Goal: Task Accomplishment & Management: Manage account settings

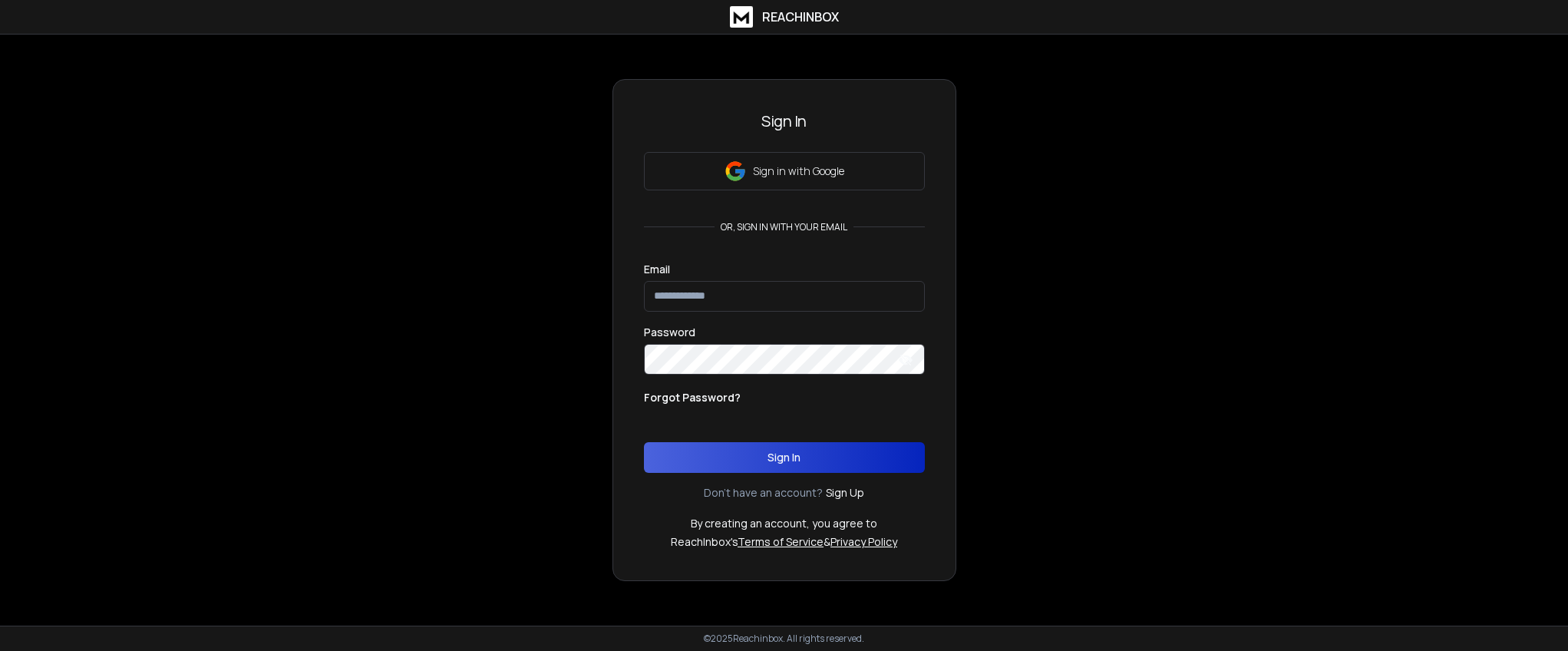
click at [1202, 301] on div "Welcome to ReachInbox 10x your leads, meetings and deals. Sign In Sign in with …" at bounding box center [784, 330] width 1568 height 530
click at [1391, 288] on div "Welcome to ReachInbox 10x your leads, meetings and deals. Sign In Sign in with …" at bounding box center [784, 330] width 1568 height 530
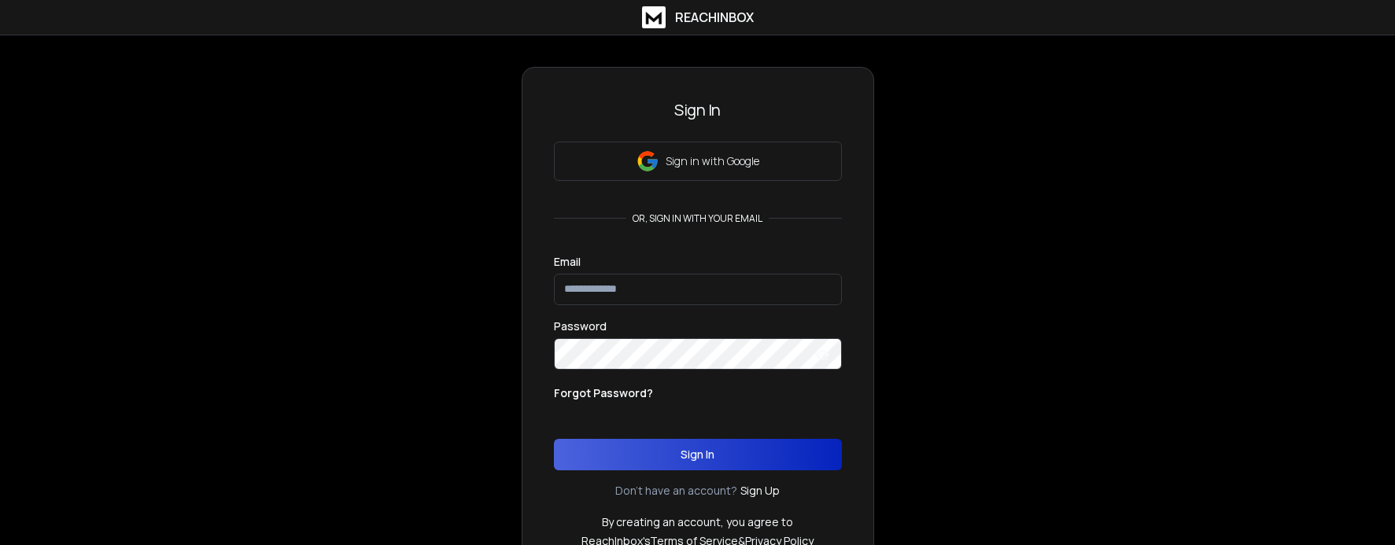
click at [660, 286] on input "email" at bounding box center [698, 289] width 288 height 31
type input "**********"
click at [554, 439] on button "Sign In" at bounding box center [698, 454] width 288 height 31
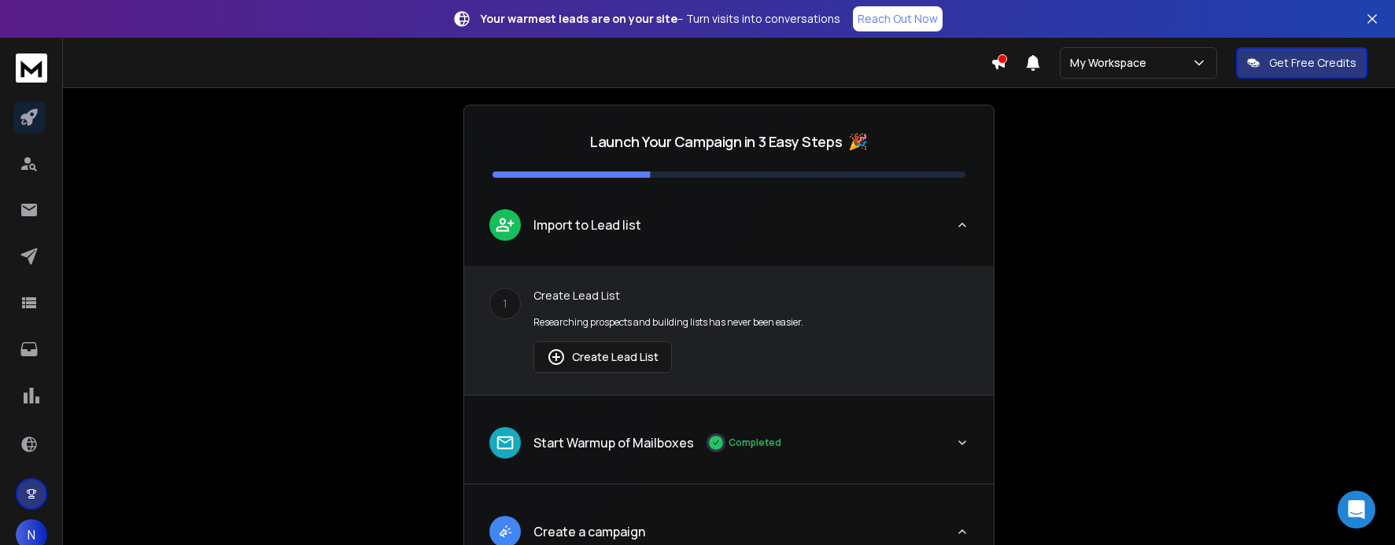
scroll to position [35, 0]
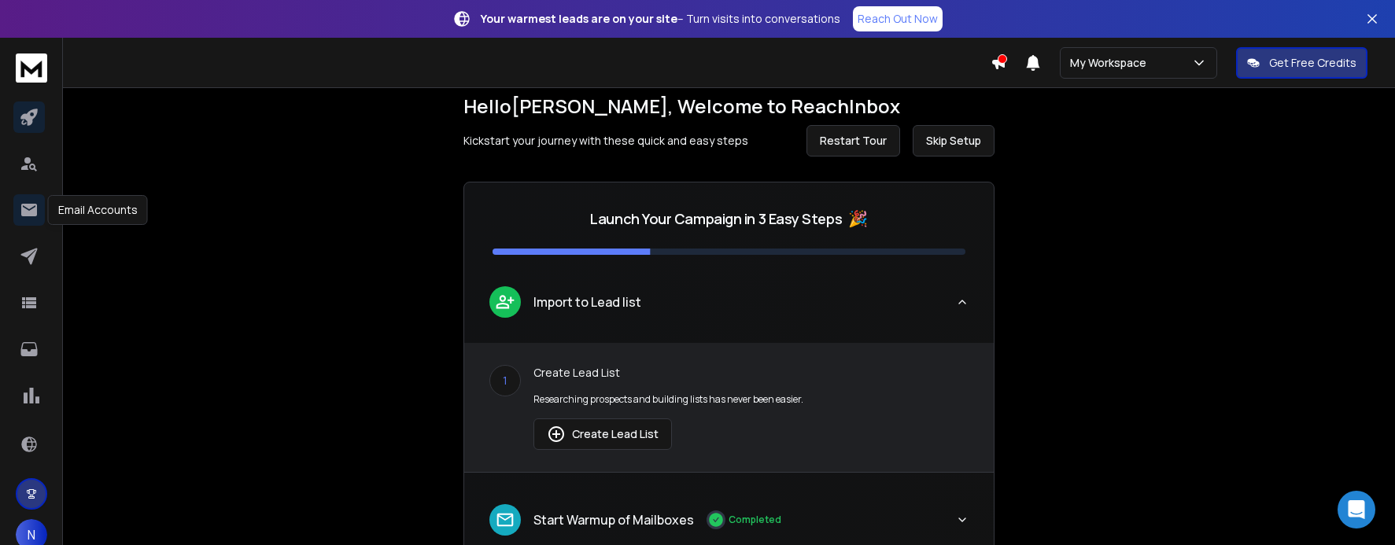
click at [39, 212] on link at bounding box center [28, 209] width 31 height 31
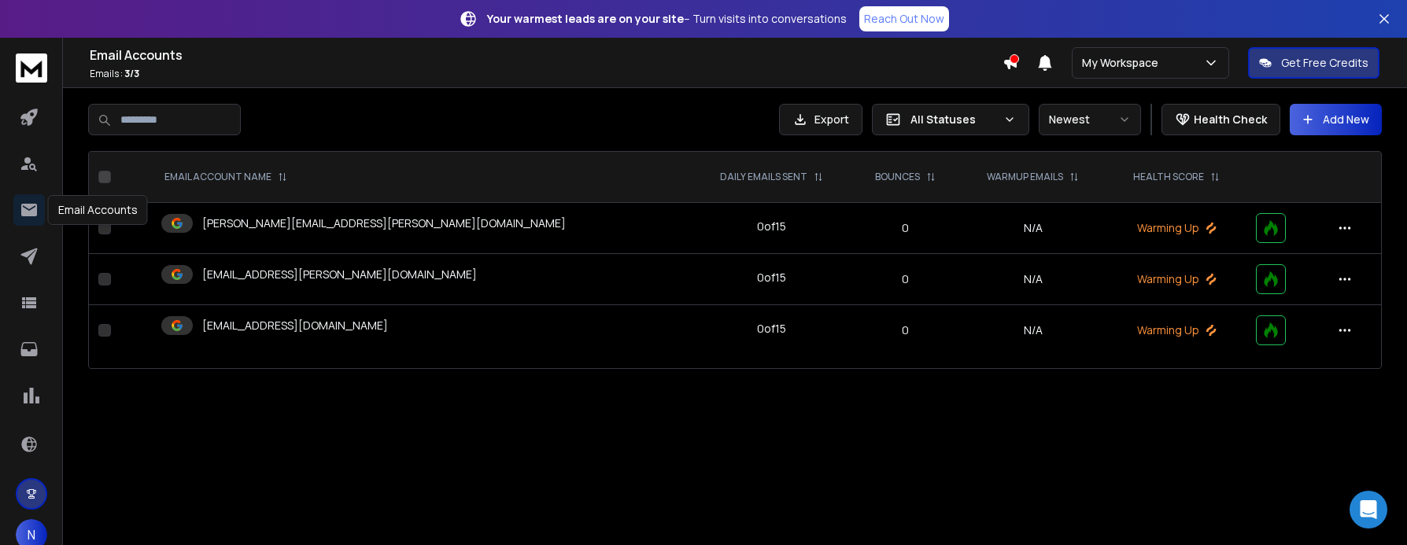
click at [1351, 120] on button "Add New" at bounding box center [1335, 119] width 92 height 31
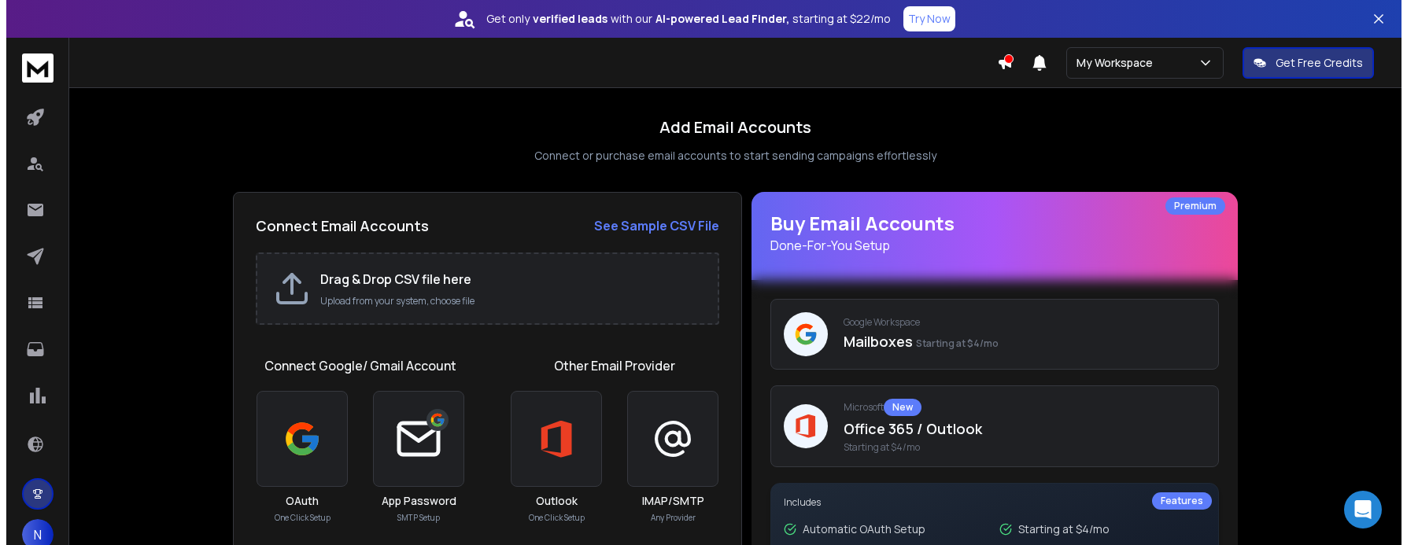
scroll to position [106, 0]
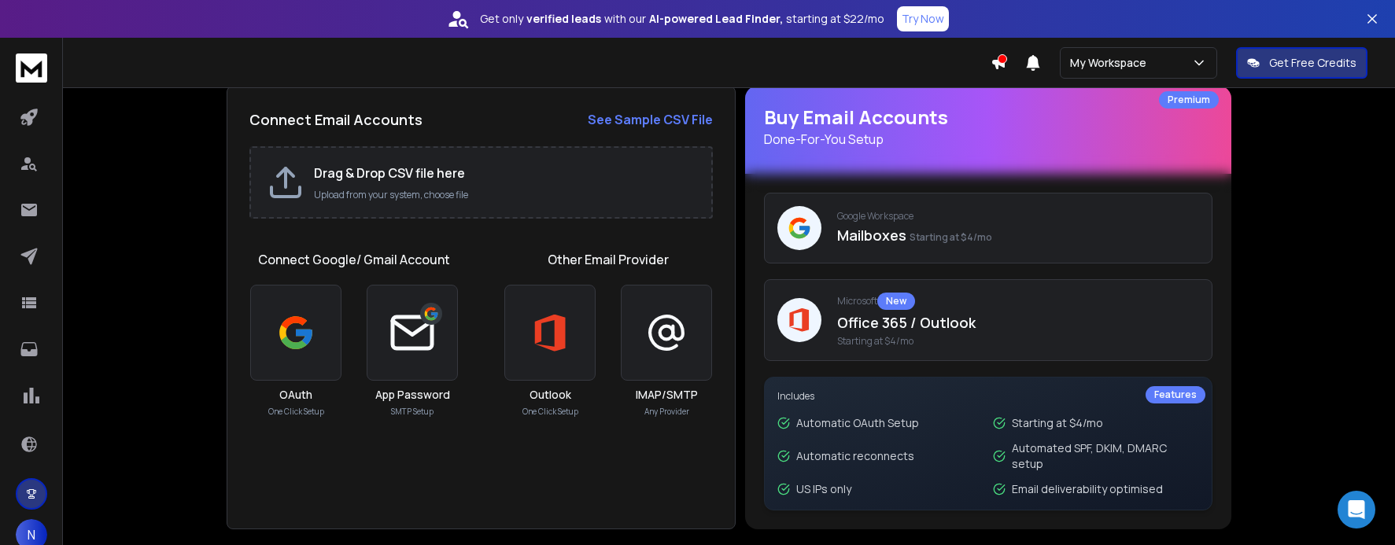
click at [303, 337] on icon at bounding box center [295, 332] width 39 height 47
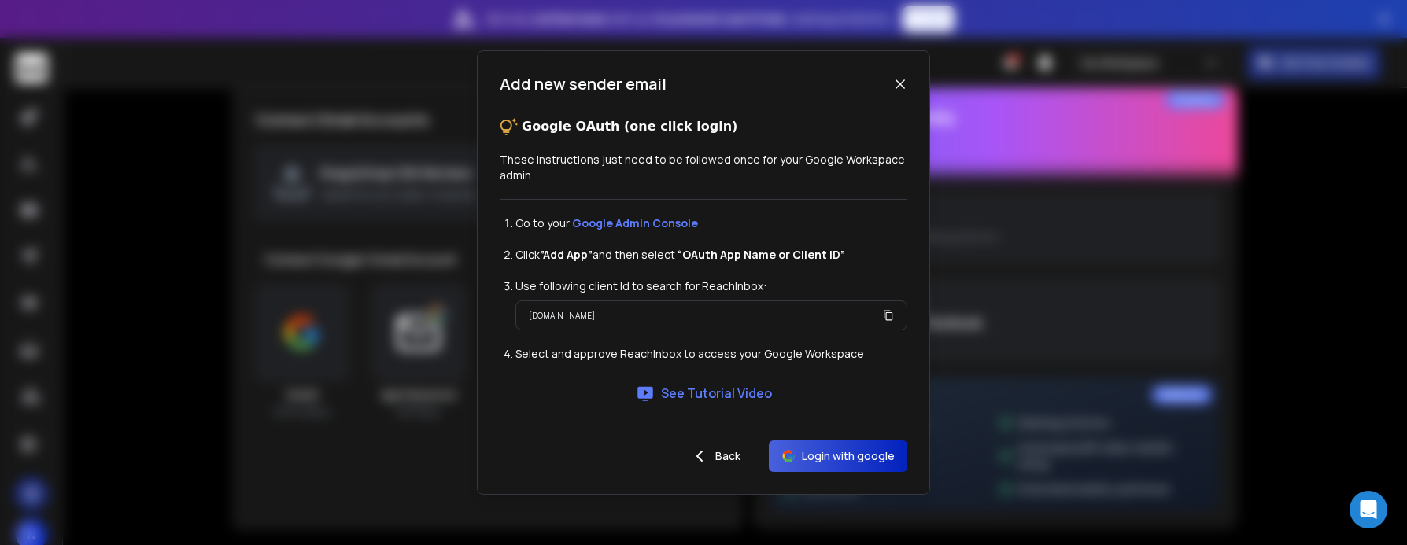
click at [845, 463] on button "Login with google" at bounding box center [838, 456] width 138 height 31
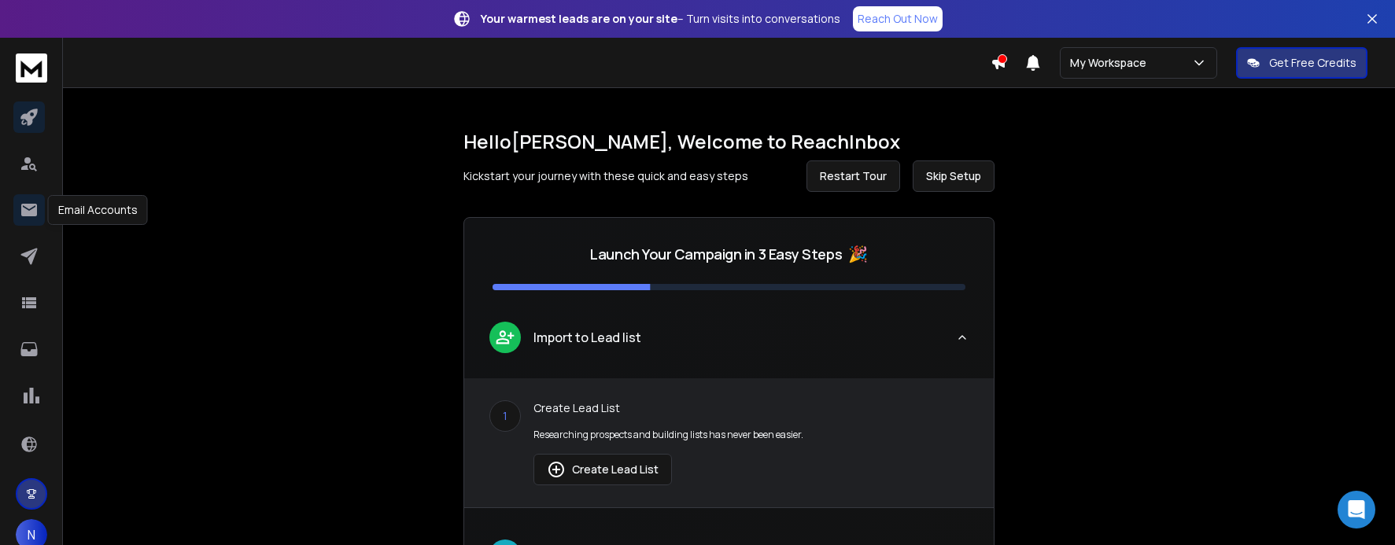
click at [37, 213] on icon at bounding box center [29, 210] width 19 height 19
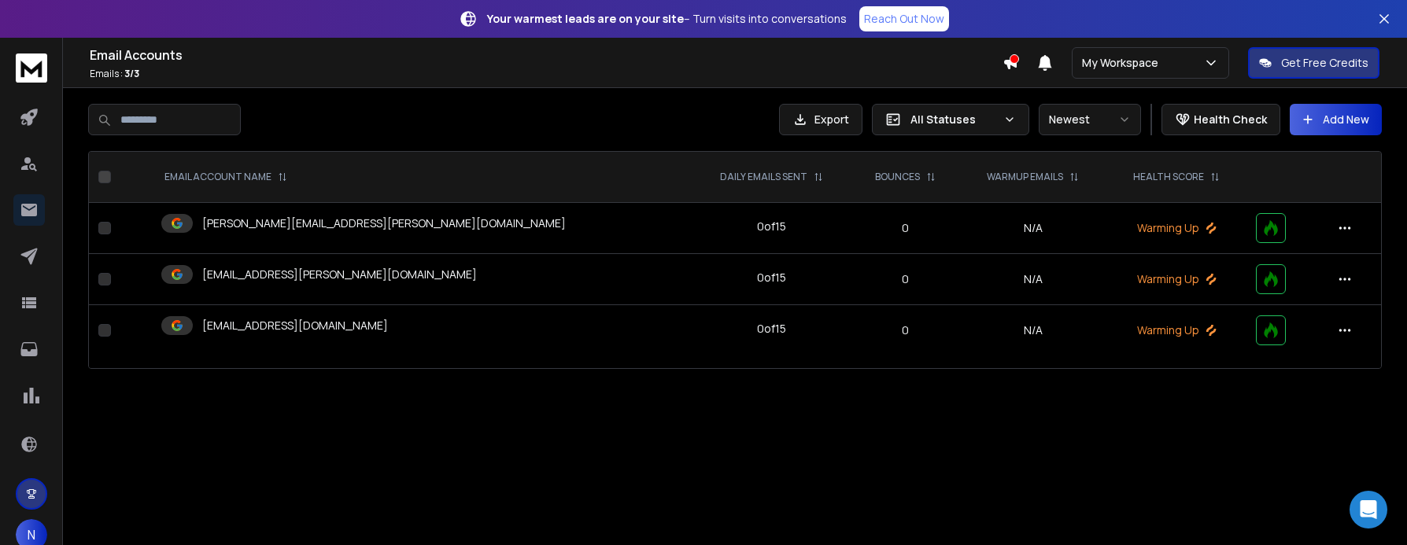
click at [1358, 120] on button "Add New" at bounding box center [1335, 119] width 92 height 31
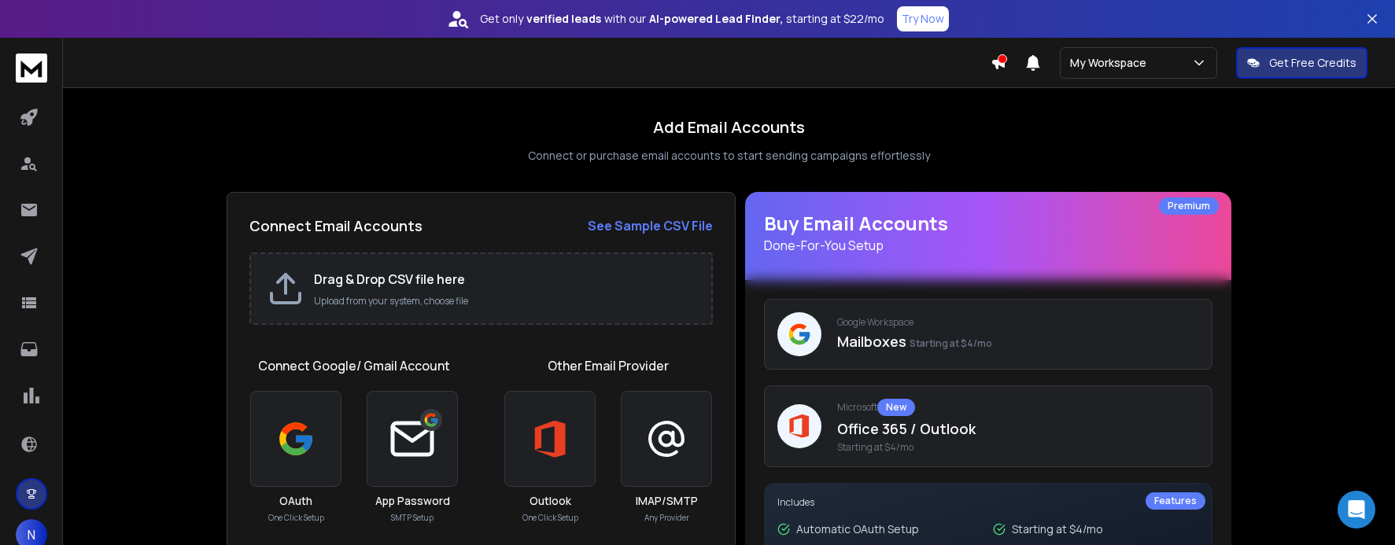
click at [331, 433] on div at bounding box center [295, 439] width 91 height 96
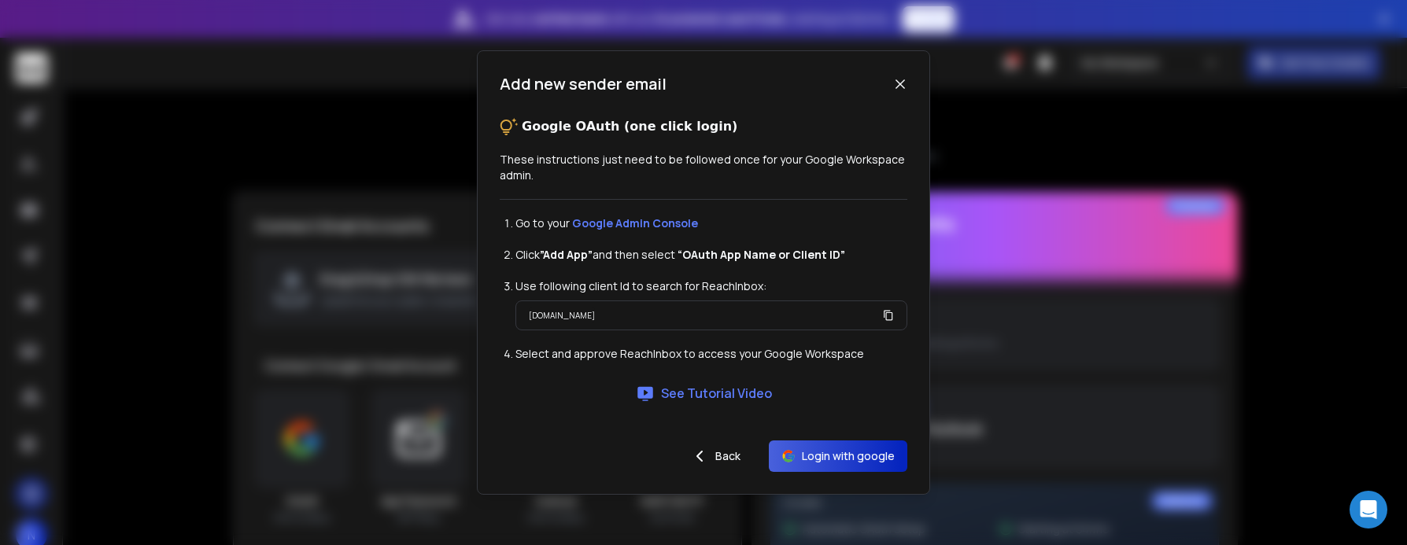
click at [625, 225] on link "Google Admin Console" at bounding box center [635, 223] width 126 height 15
click at [890, 317] on icon at bounding box center [888, 315] width 11 height 11
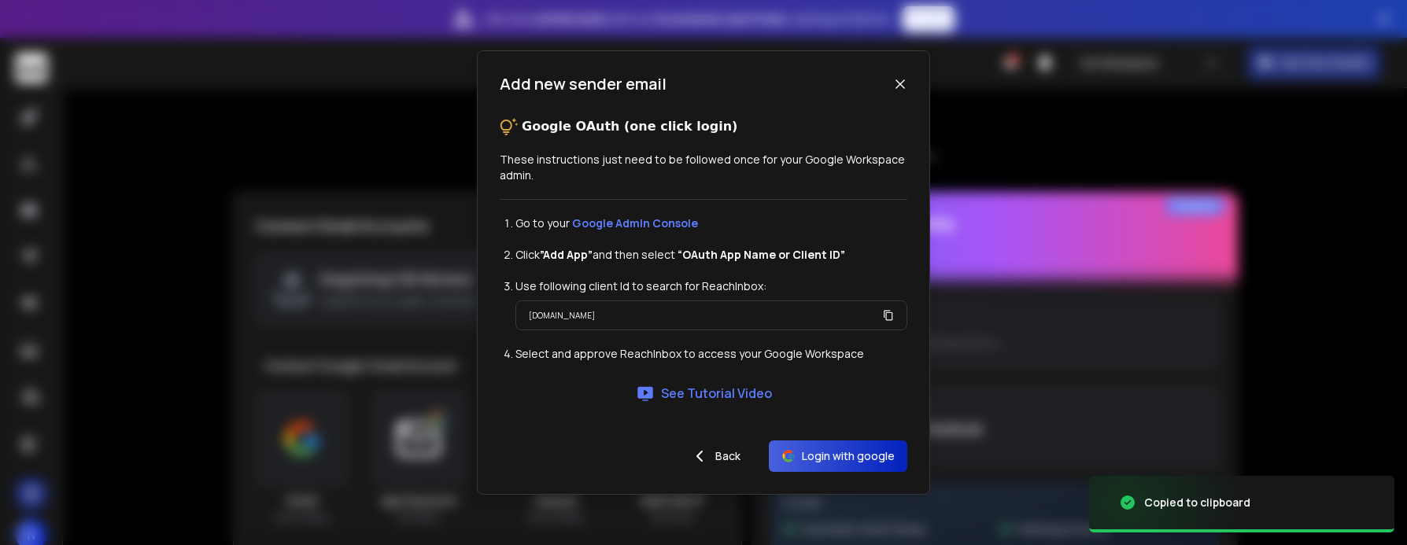
click at [841, 461] on button "Login with google" at bounding box center [838, 456] width 138 height 31
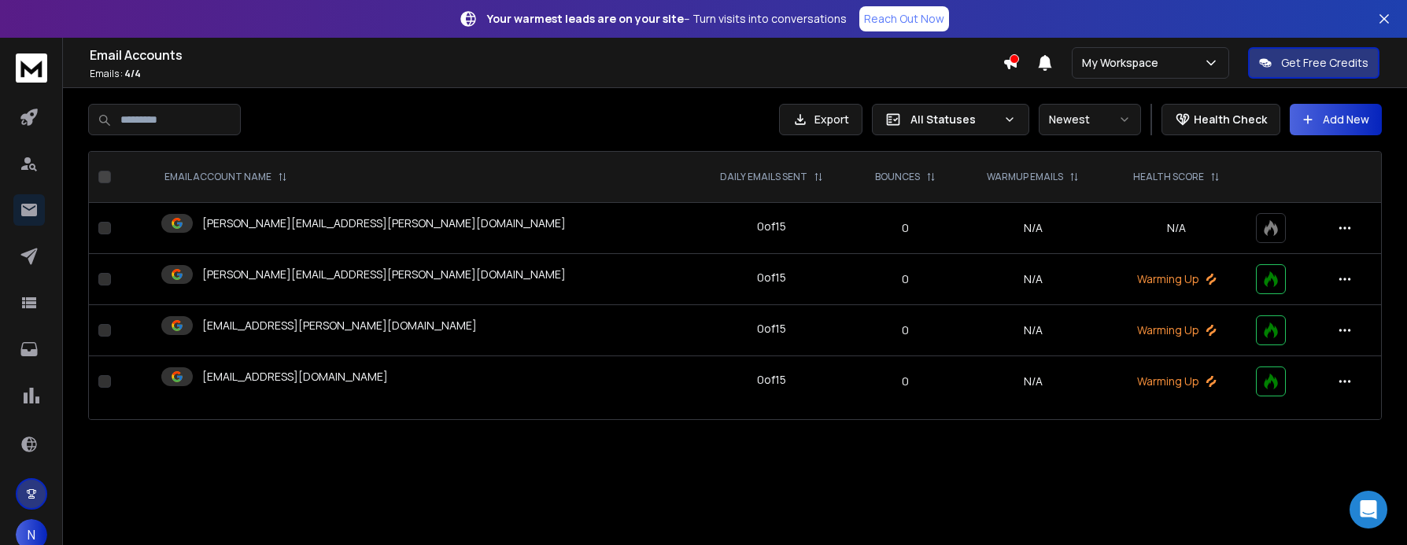
click at [1263, 224] on icon at bounding box center [1271, 228] width 16 height 16
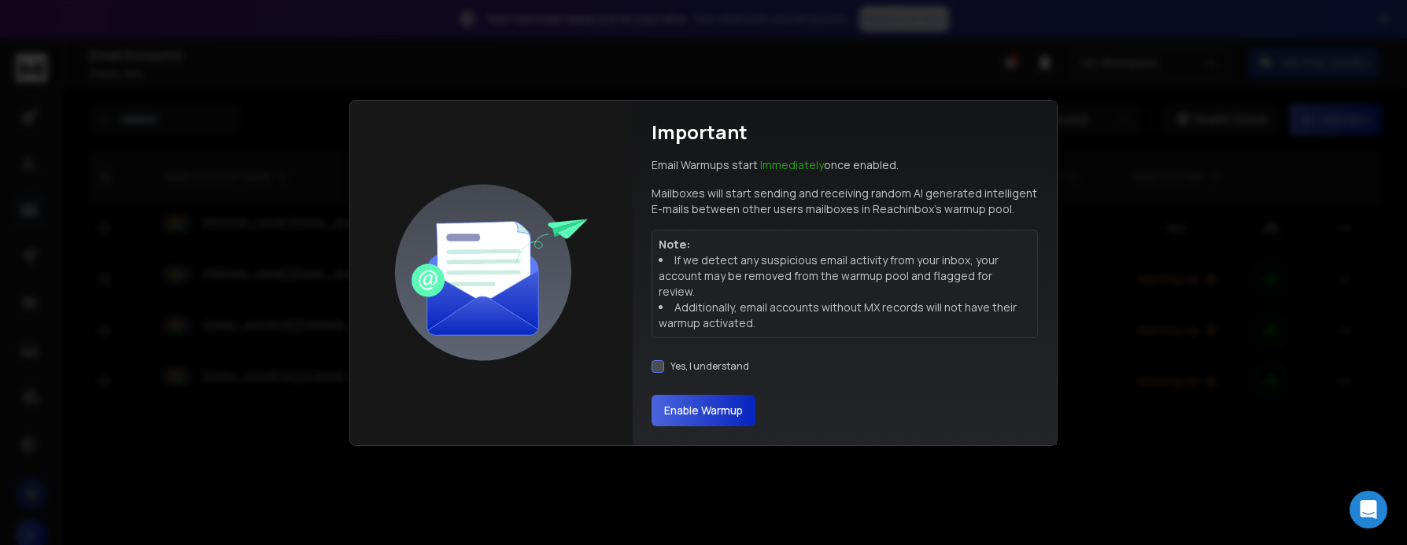
click at [659, 360] on button "Yes, I understand" at bounding box center [657, 366] width 13 height 13
drag, startPoint x: 705, startPoint y: 405, endPoint x: 738, endPoint y: 419, distance: 35.9
click at [705, 405] on button "Enable Warmup" at bounding box center [703, 410] width 104 height 31
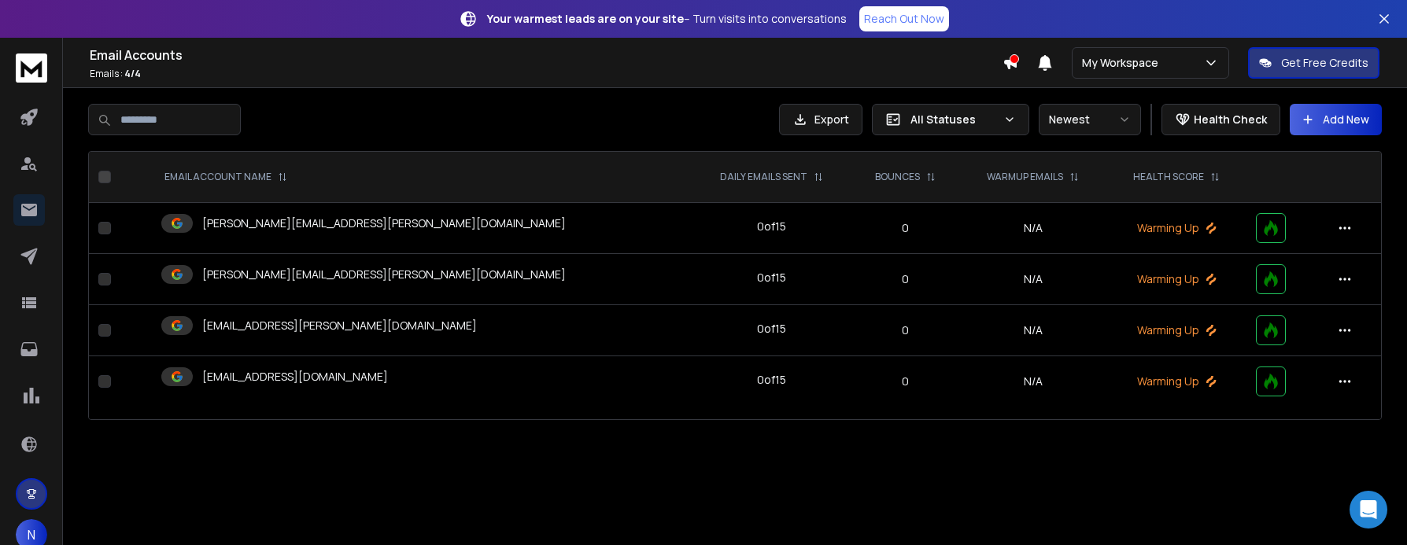
click at [1355, 119] on button "Add New" at bounding box center [1335, 119] width 92 height 31
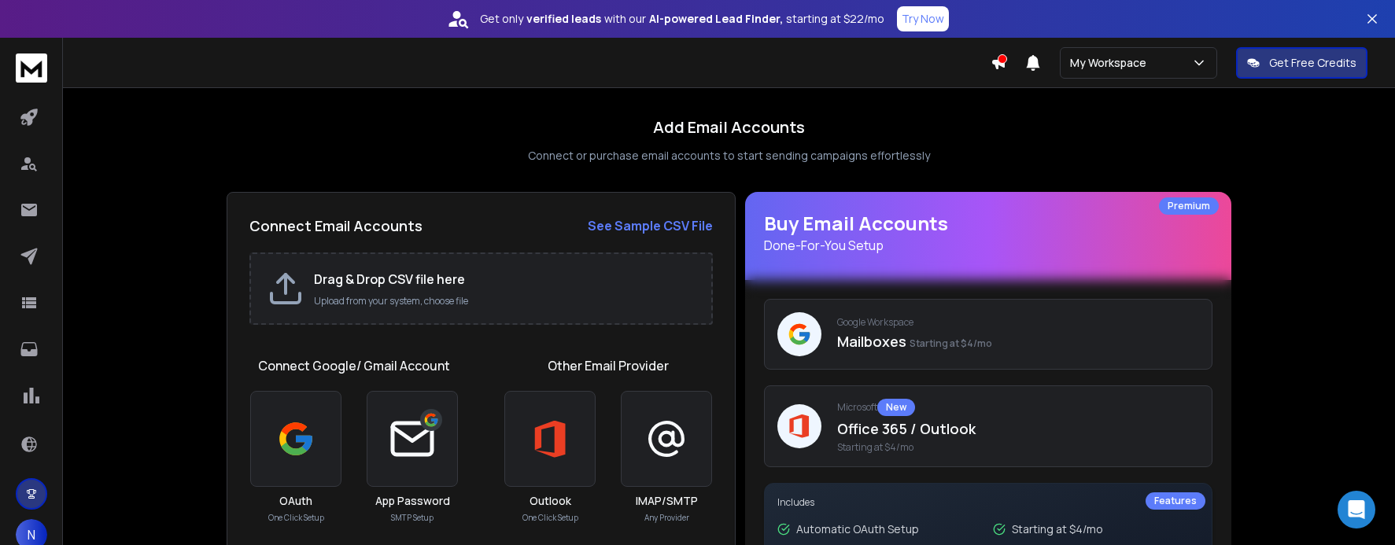
click at [300, 449] on icon at bounding box center [295, 448] width 26 height 13
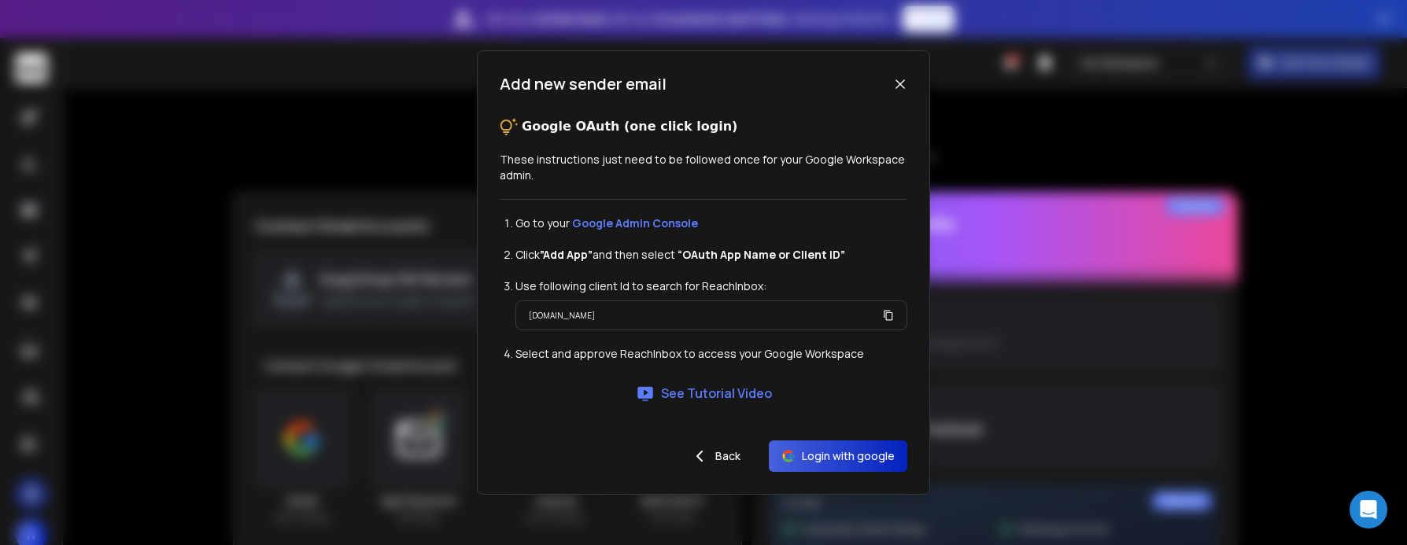
click at [672, 224] on link "Google Admin Console" at bounding box center [635, 223] width 126 height 15
click at [856, 460] on button "Login with google" at bounding box center [838, 456] width 138 height 31
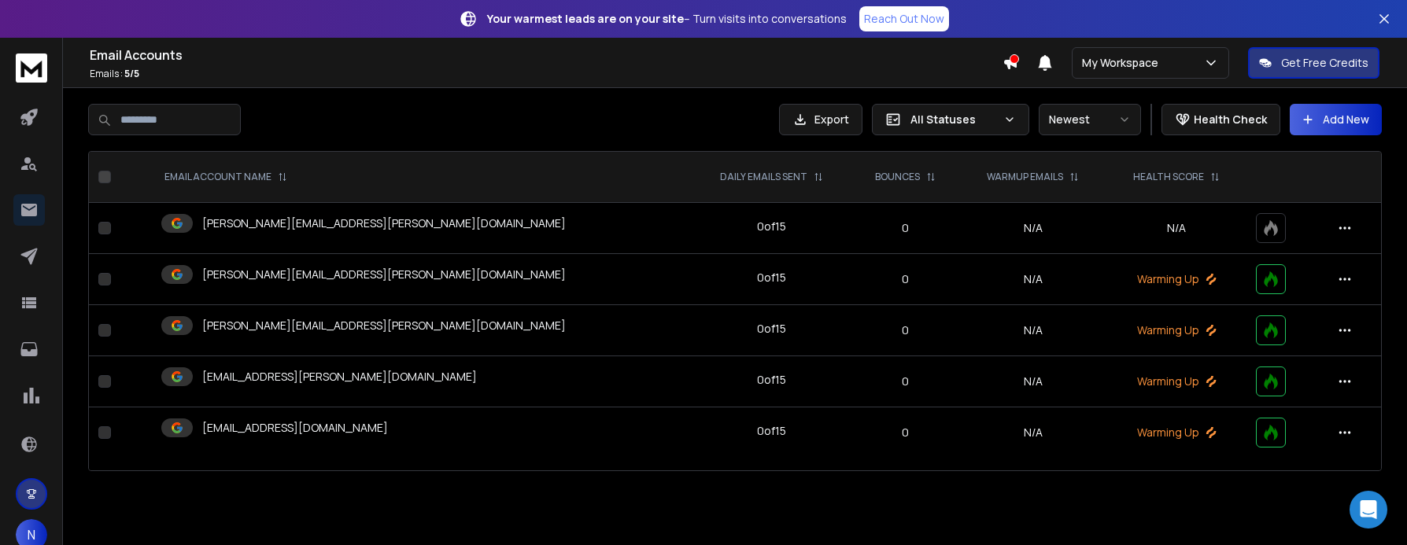
click at [1263, 232] on icon at bounding box center [1271, 228] width 16 height 16
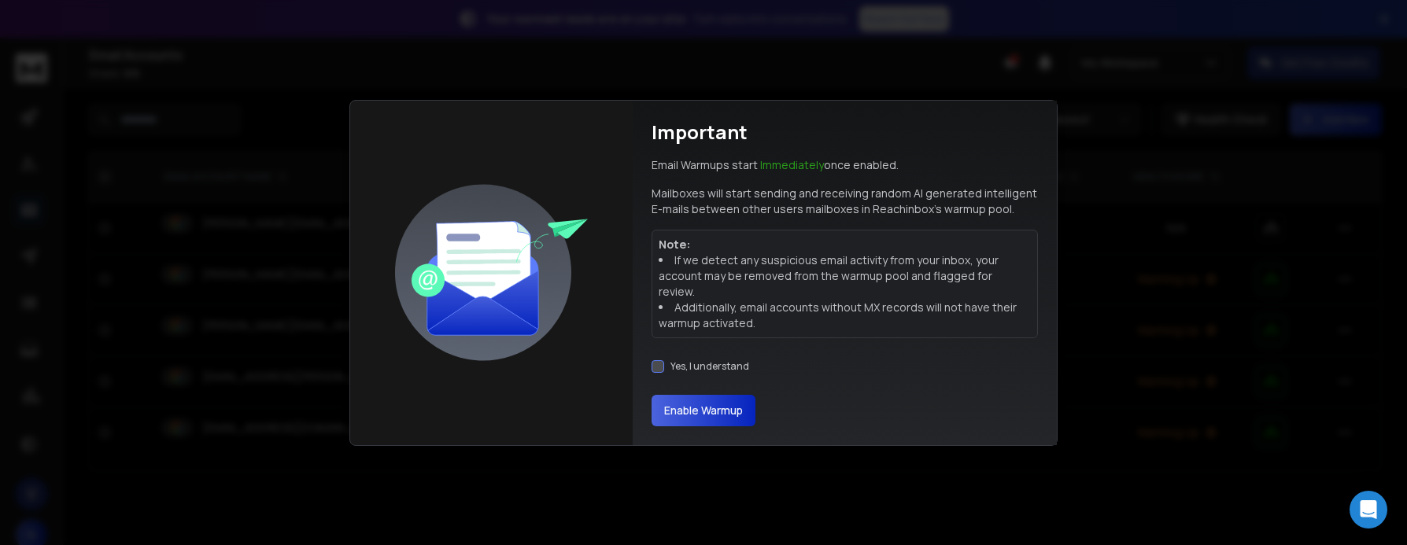
click at [661, 360] on button "Yes, I understand" at bounding box center [657, 366] width 13 height 13
click at [691, 416] on button "Enable Warmup" at bounding box center [703, 410] width 104 height 31
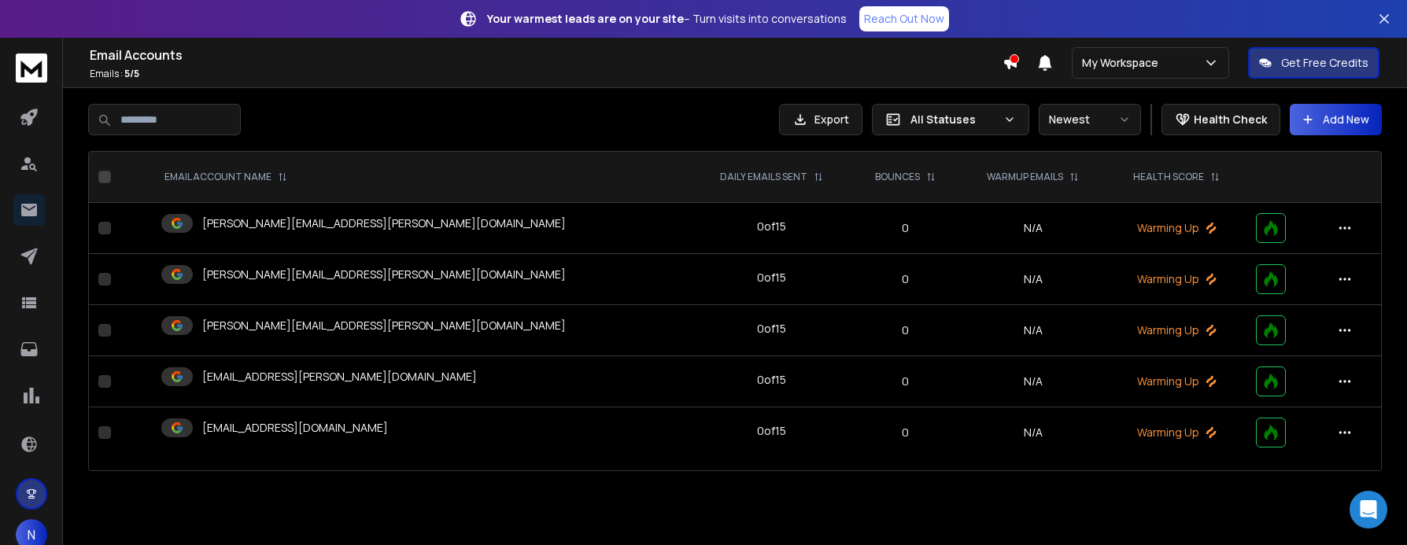
click at [1335, 120] on button "Add New" at bounding box center [1335, 119] width 92 height 31
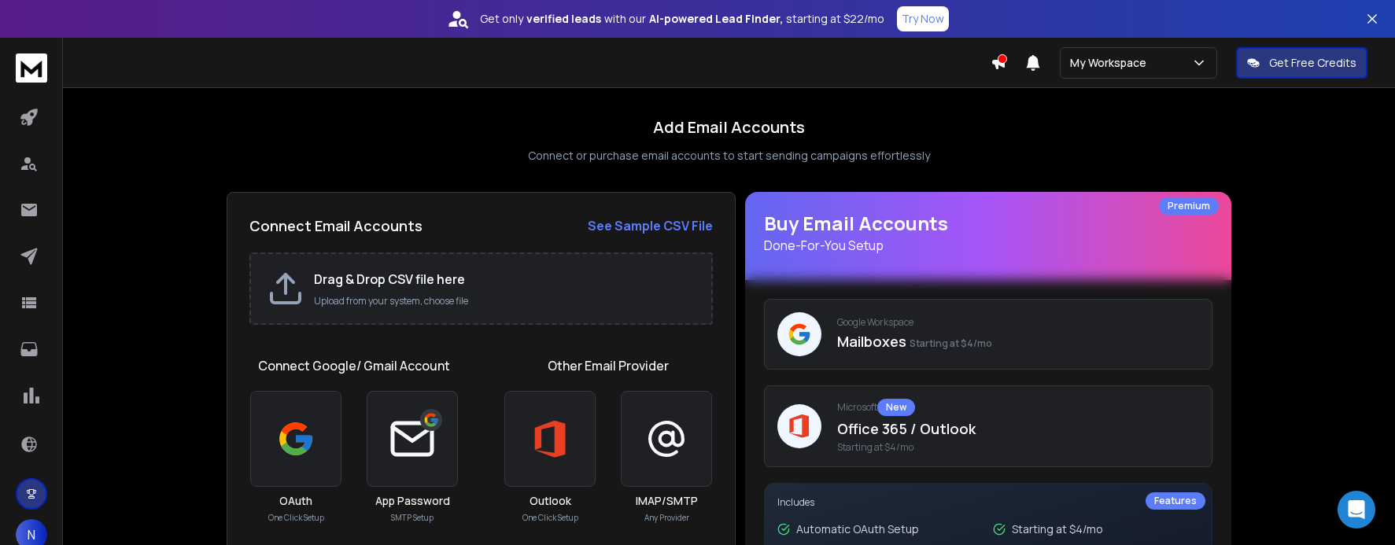
click at [291, 449] on icon at bounding box center [295, 448] width 26 height 13
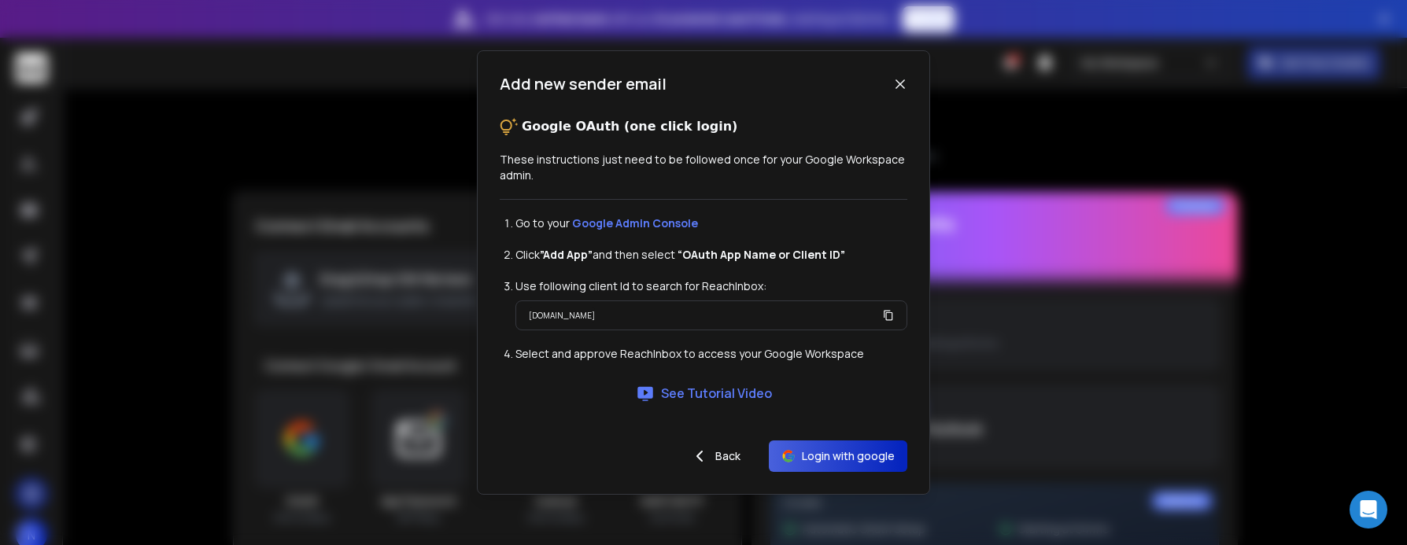
drag, startPoint x: 812, startPoint y: 440, endPoint x: 816, endPoint y: 453, distance: 13.9
click at [813, 446] on button "Login with google" at bounding box center [838, 456] width 138 height 31
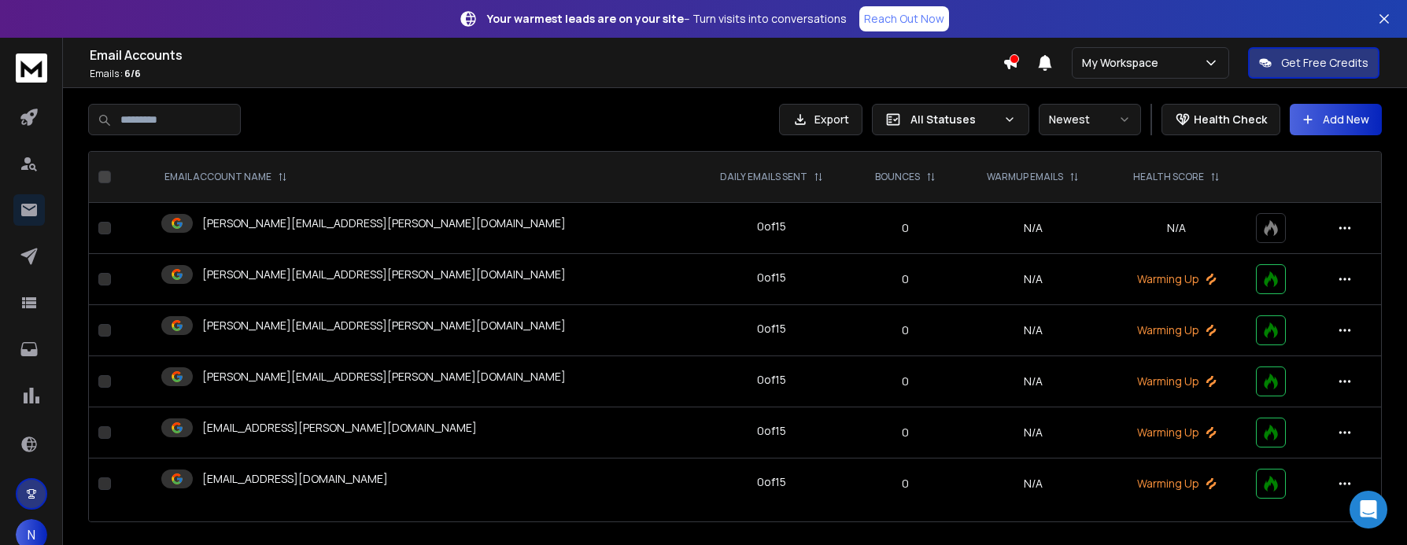
click at [1263, 222] on icon at bounding box center [1271, 228] width 16 height 16
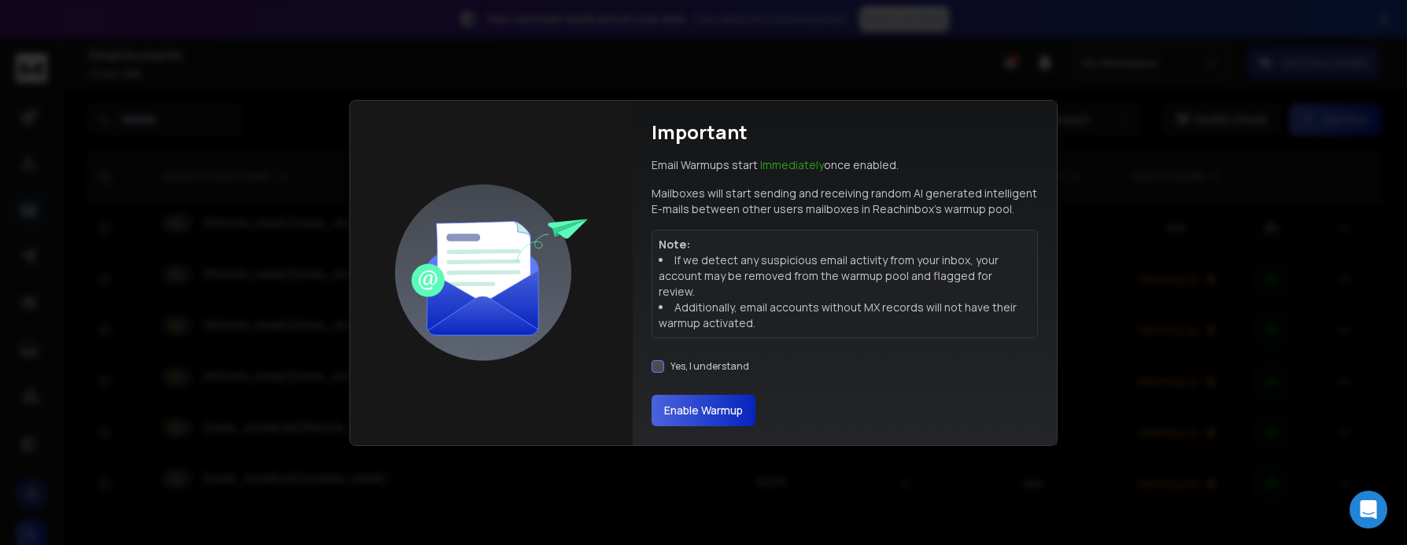
click at [652, 360] on button "Yes, I understand" at bounding box center [657, 366] width 13 height 13
click at [711, 404] on button "Enable Warmup" at bounding box center [703, 410] width 104 height 31
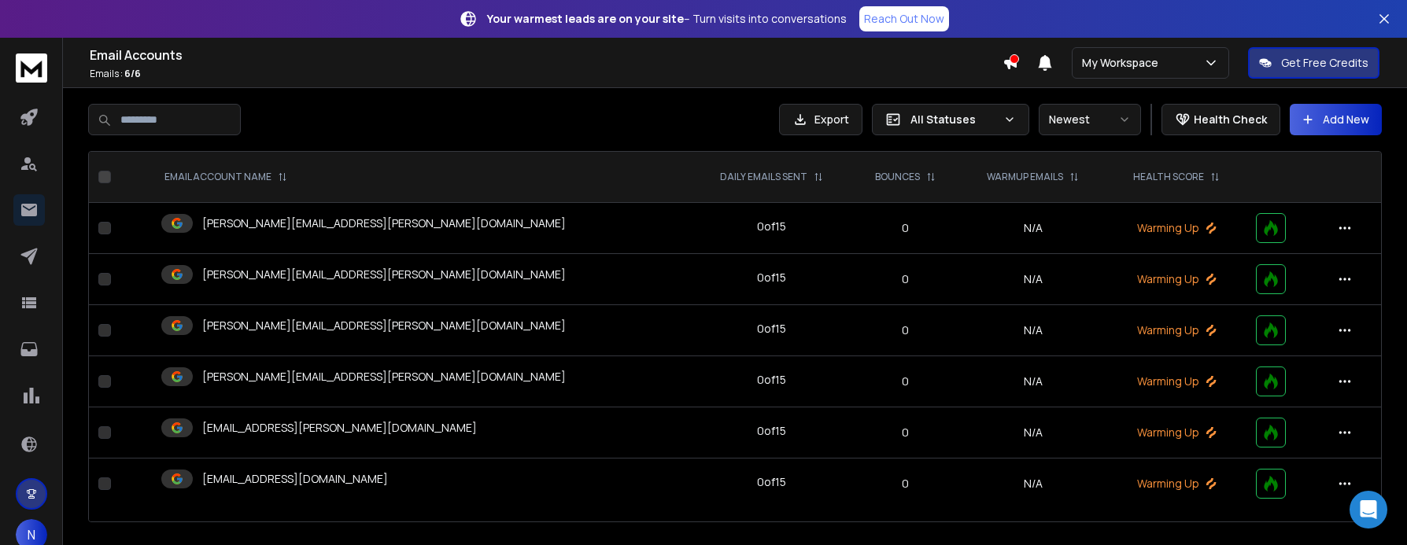
click at [1345, 126] on button "Add New" at bounding box center [1335, 119] width 92 height 31
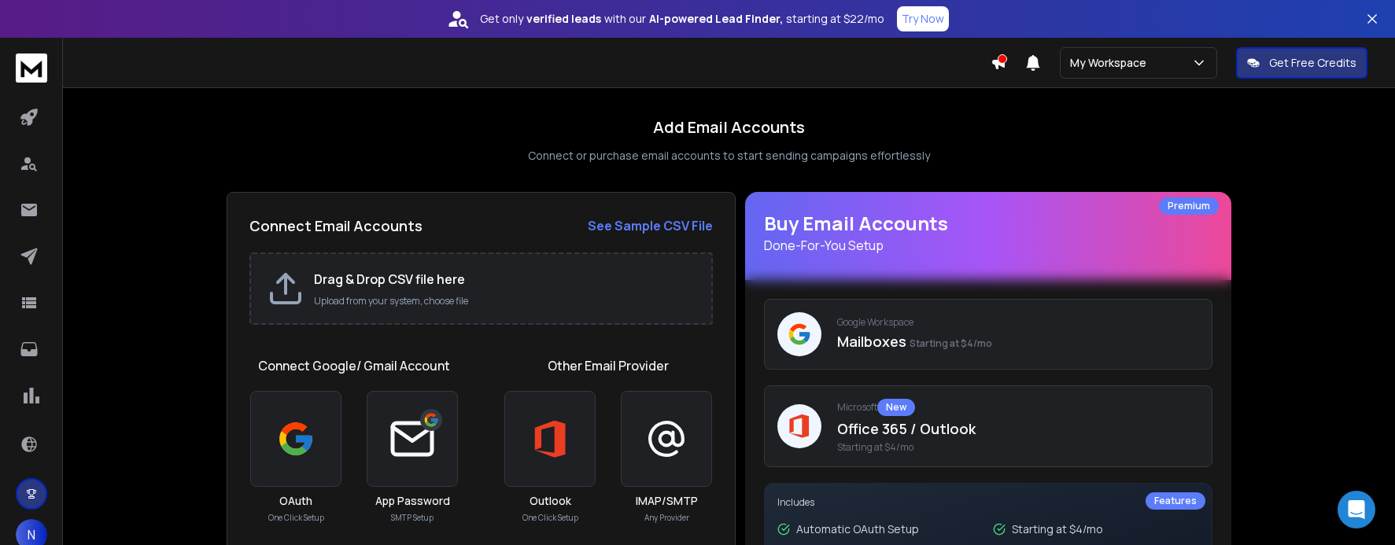
click at [283, 466] on div at bounding box center [295, 439] width 91 height 96
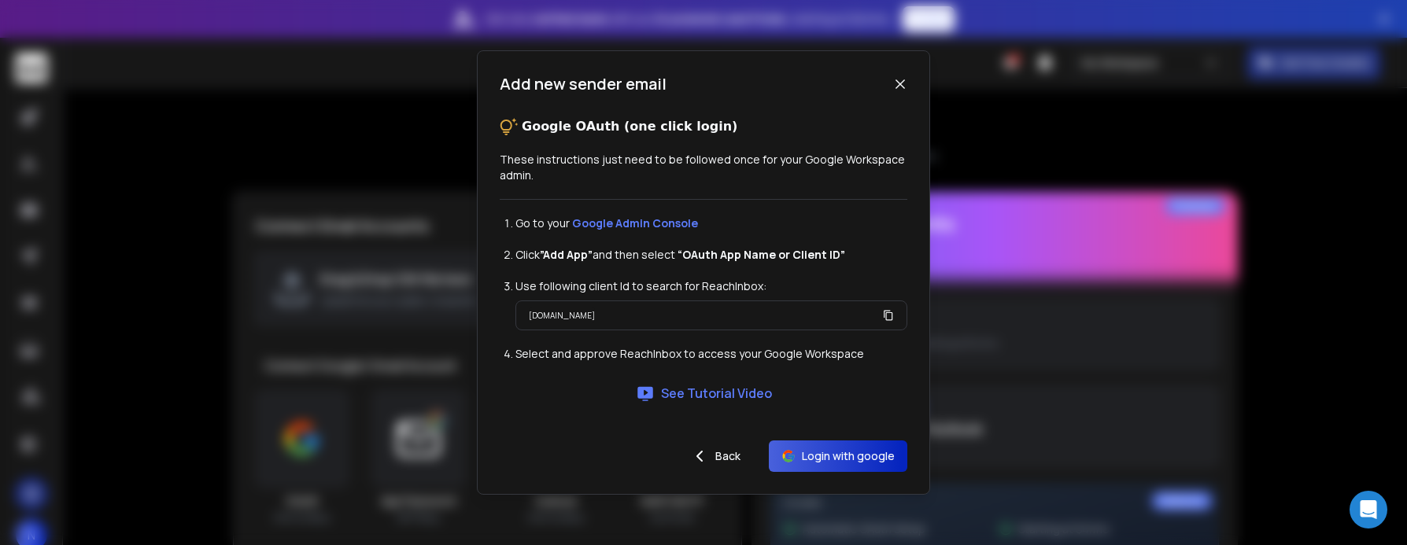
click at [659, 227] on link "Google Admin Console" at bounding box center [635, 223] width 126 height 15
click at [844, 448] on button "Login with google" at bounding box center [838, 456] width 138 height 31
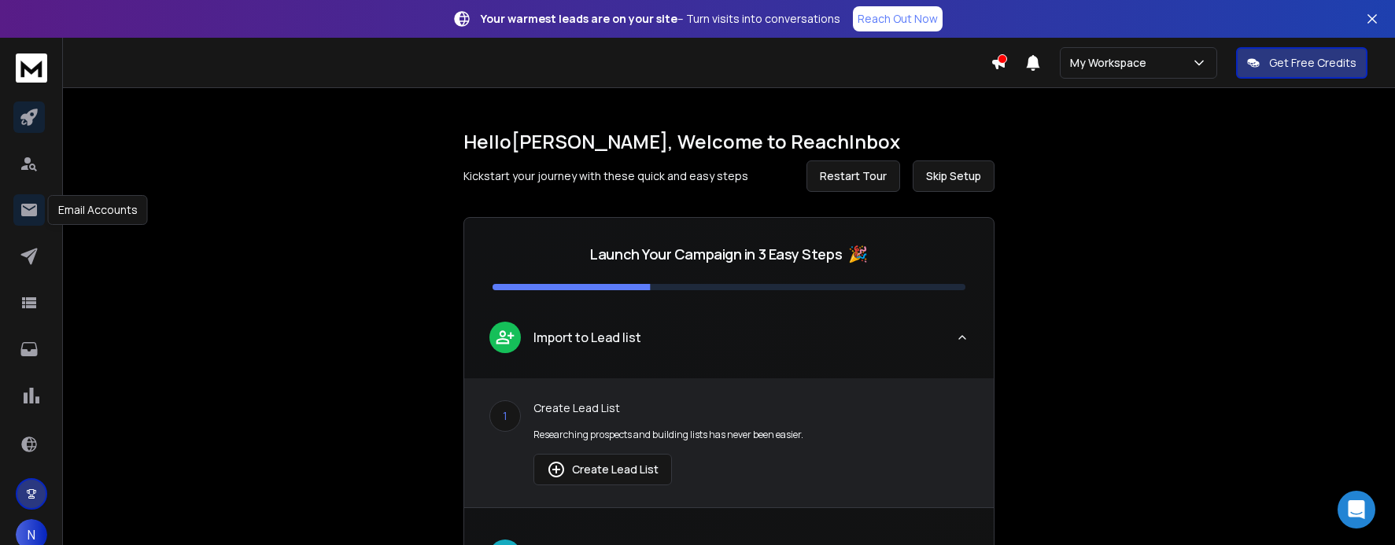
click at [30, 216] on icon at bounding box center [29, 210] width 19 height 19
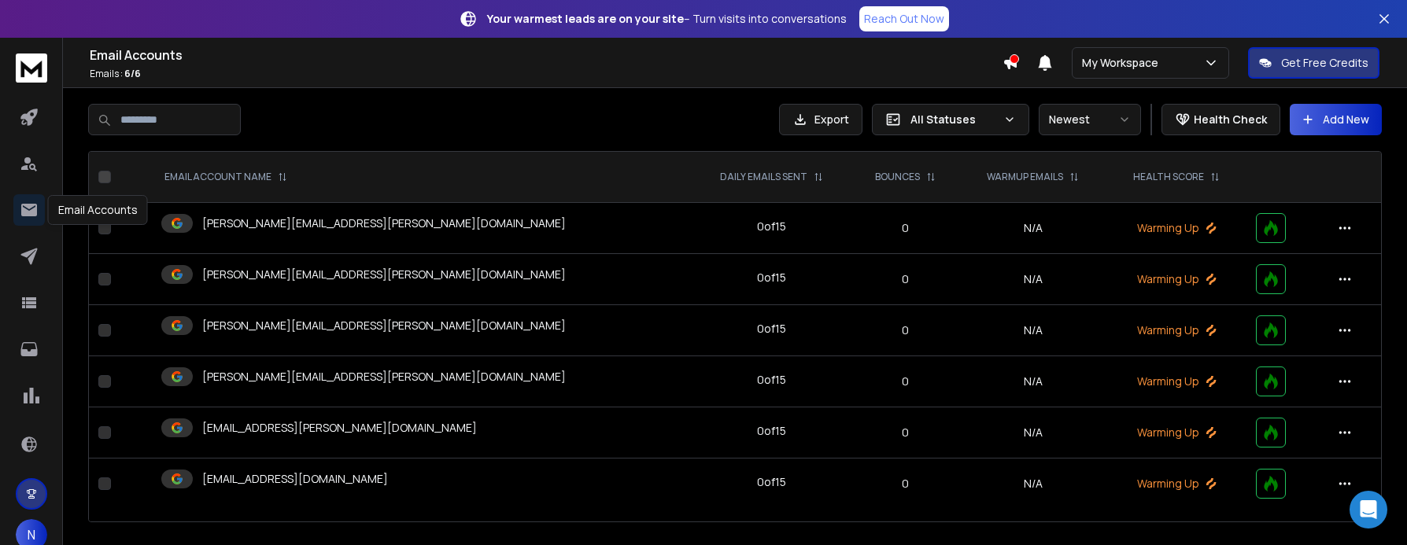
click at [1329, 120] on button "Add New" at bounding box center [1335, 119] width 92 height 31
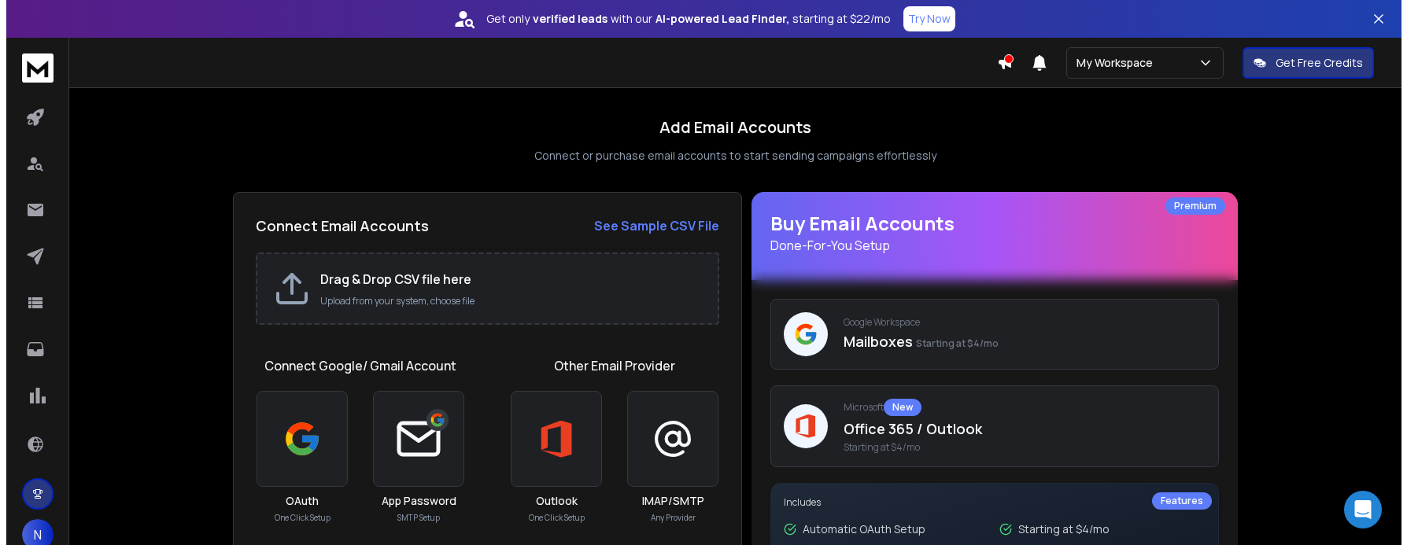
scroll to position [106, 0]
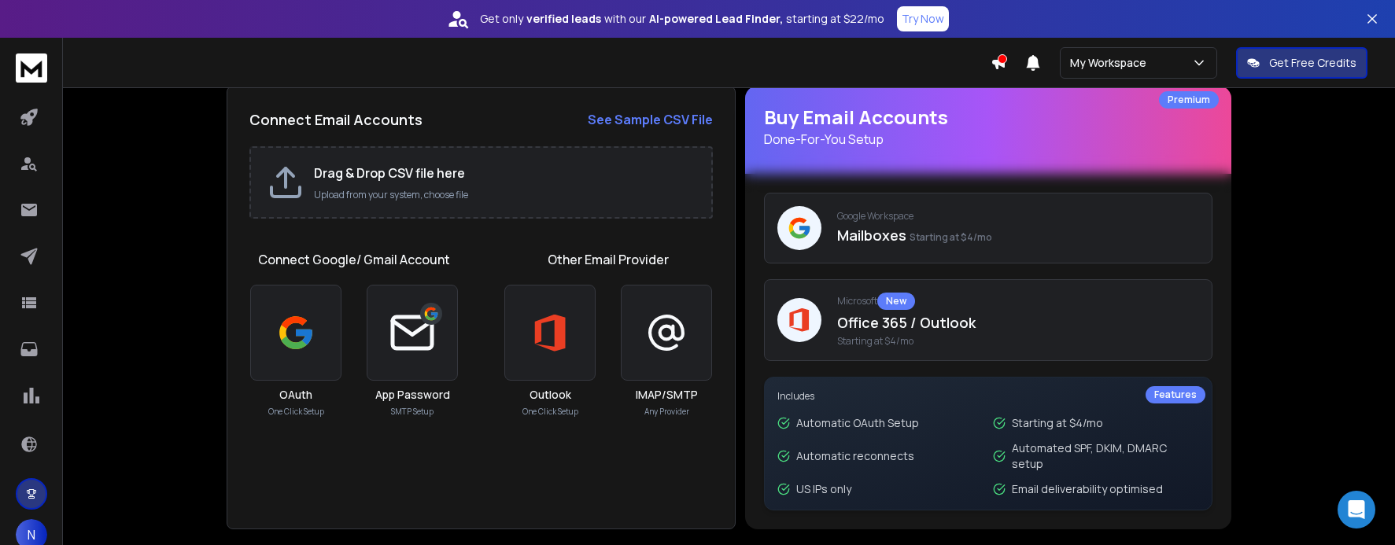
click at [300, 341] on icon at bounding box center [295, 332] width 39 height 47
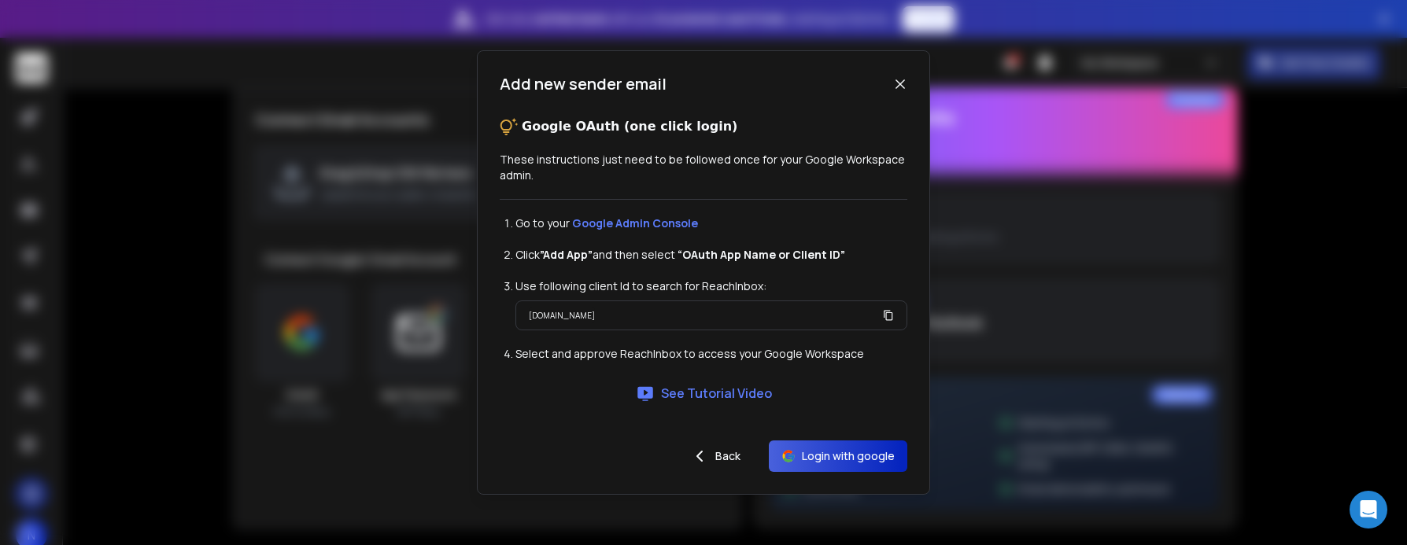
click at [891, 315] on icon at bounding box center [887, 316] width 9 height 10
